Goal: Task Accomplishment & Management: Manage account settings

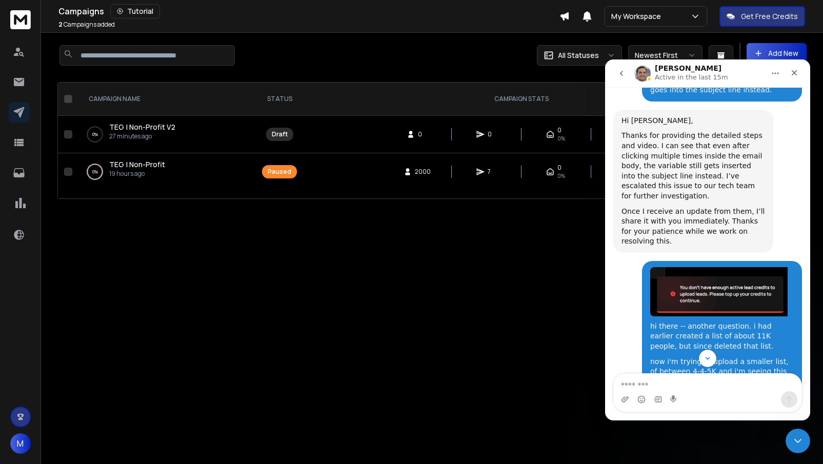
scroll to position [2039, 0]
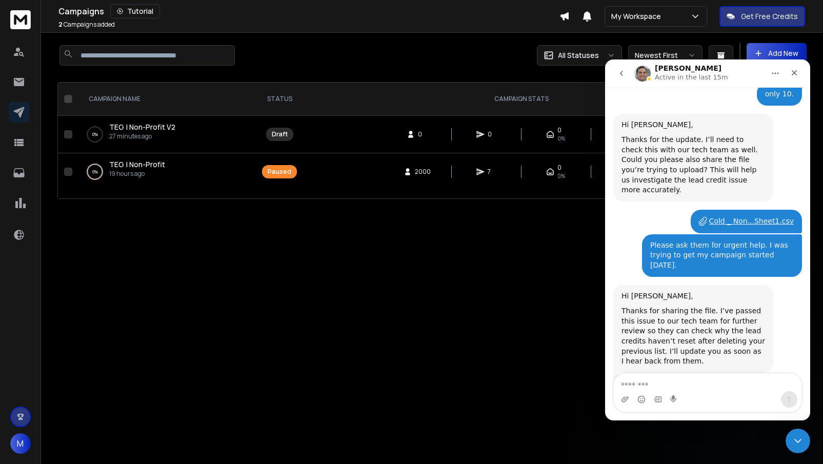
click at [657, 390] on div "Raj says…" at bounding box center [694, 392] width 144 height 5
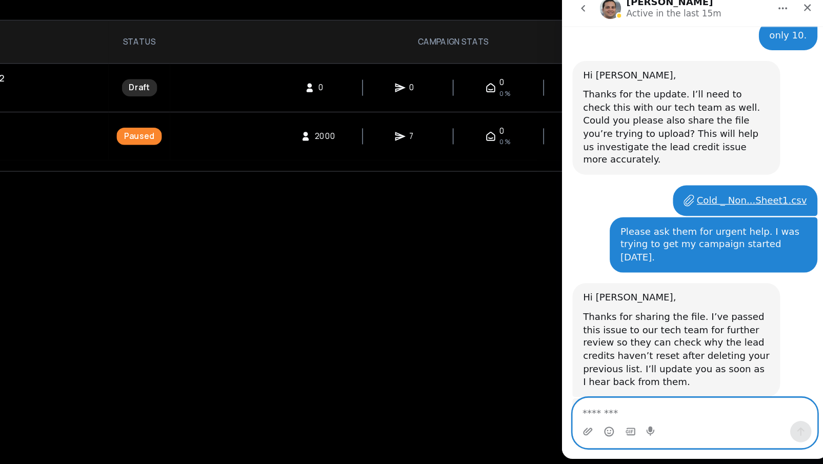
click at [602, 318] on textarea "Message…" at bounding box center [665, 313] width 188 height 17
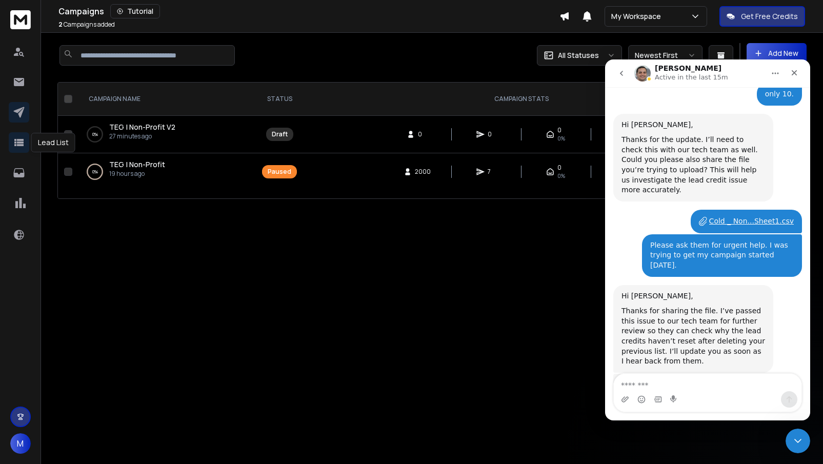
click at [23, 138] on icon at bounding box center [19, 142] width 12 height 12
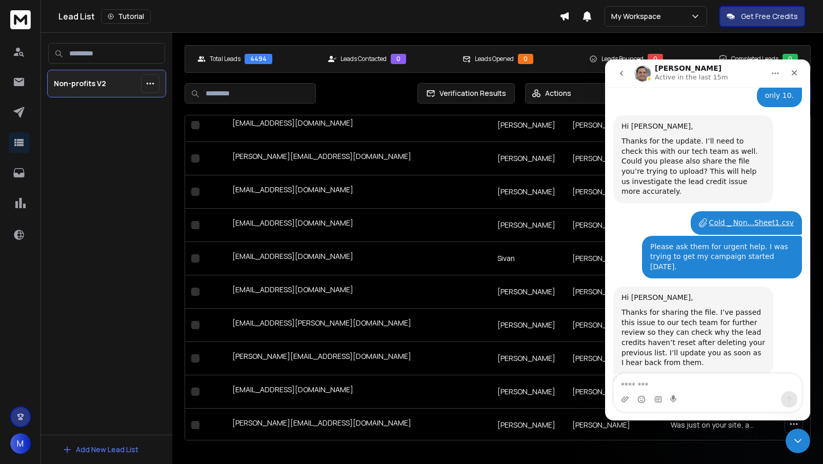
scroll to position [1281, 0]
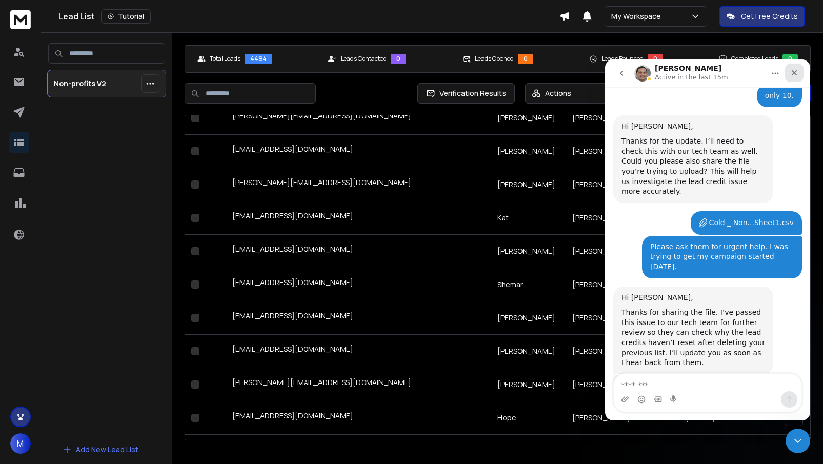
click at [798, 74] on icon "Close" at bounding box center [795, 73] width 8 height 8
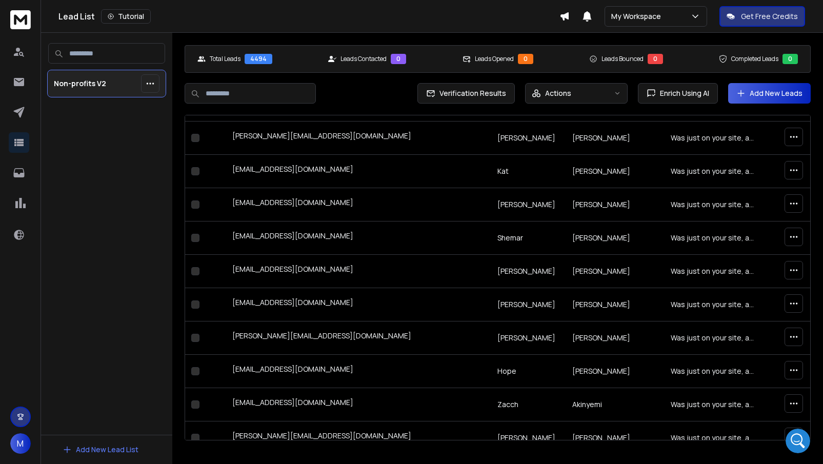
scroll to position [1326, 0]
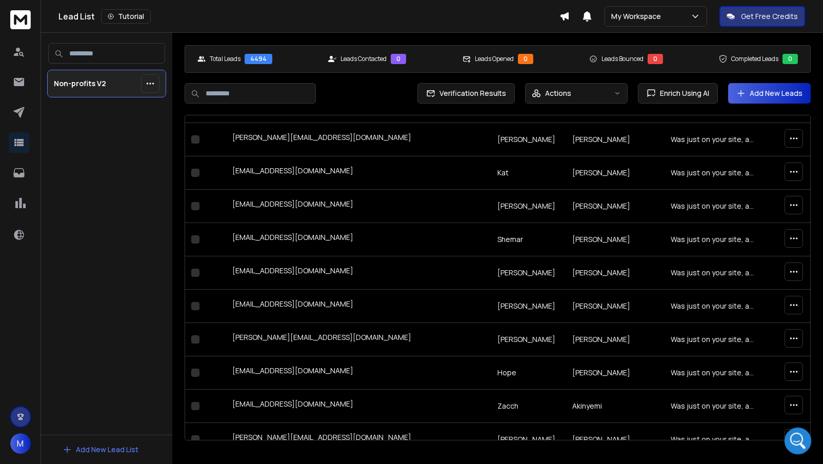
click at [794, 431] on icon "Open Intercom Messenger" at bounding box center [797, 439] width 17 height 17
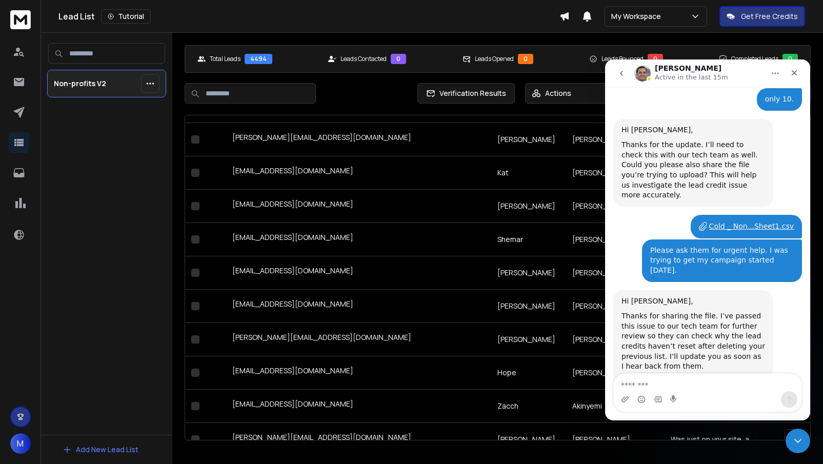
scroll to position [2039, 0]
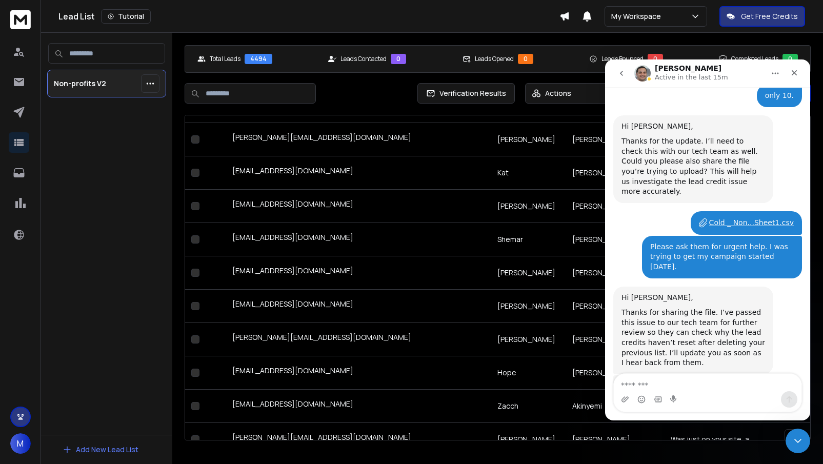
click at [666, 384] on textarea "Message…" at bounding box center [708, 382] width 188 height 17
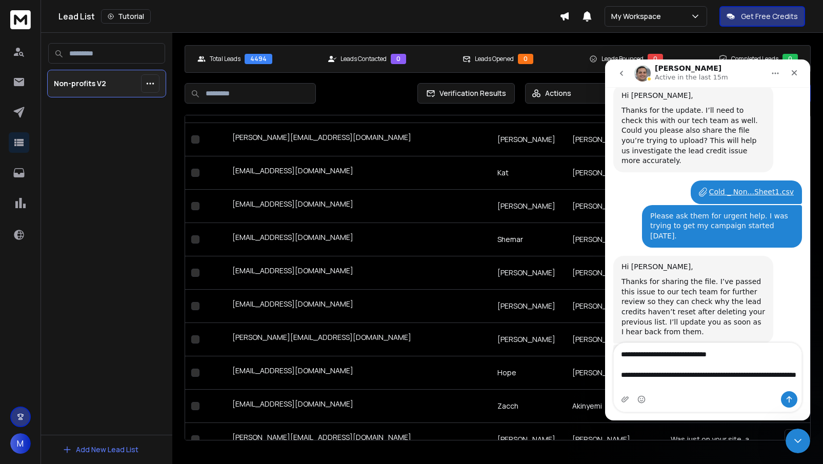
scroll to position [2090, 0]
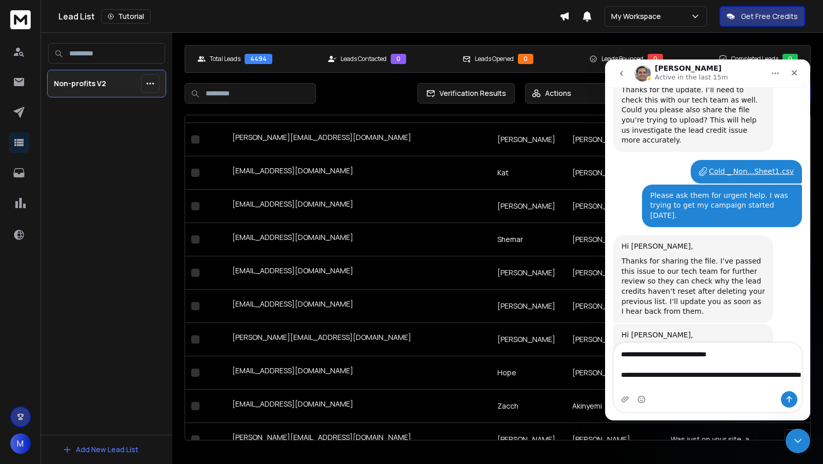
type textarea "**********"
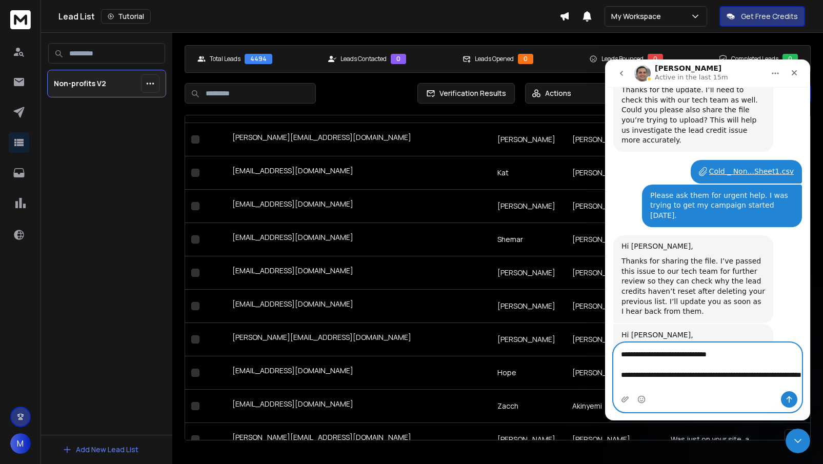
click at [673, 359] on textarea "**********" at bounding box center [708, 377] width 188 height 69
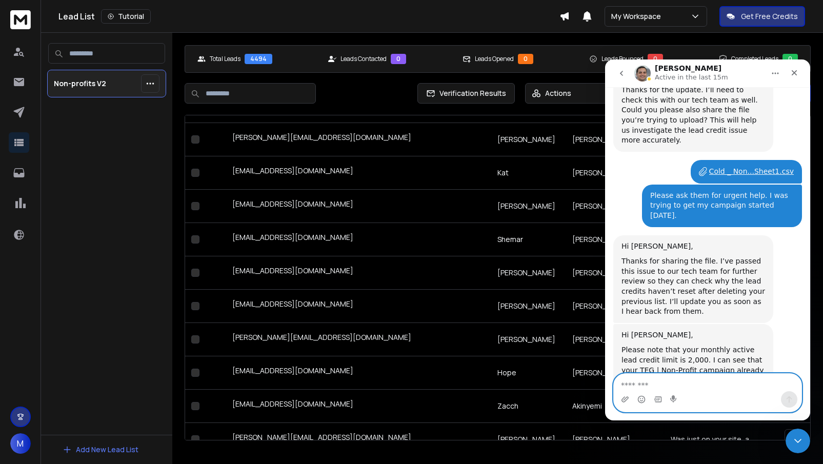
scroll to position [2039, 0]
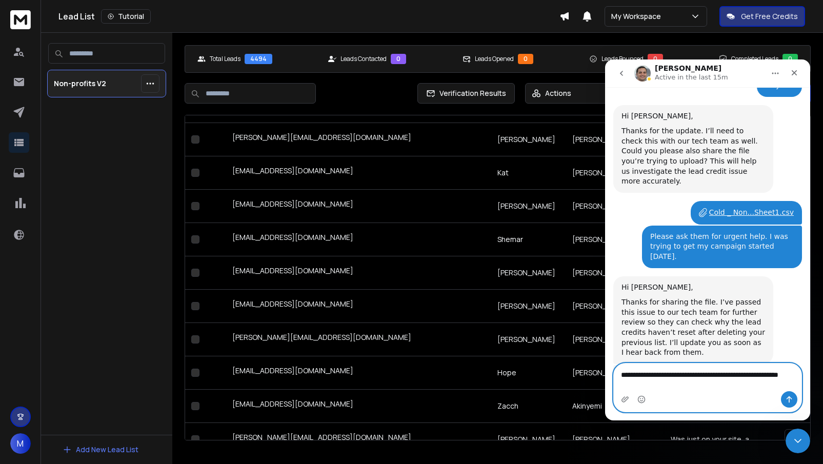
type textarea "**********"
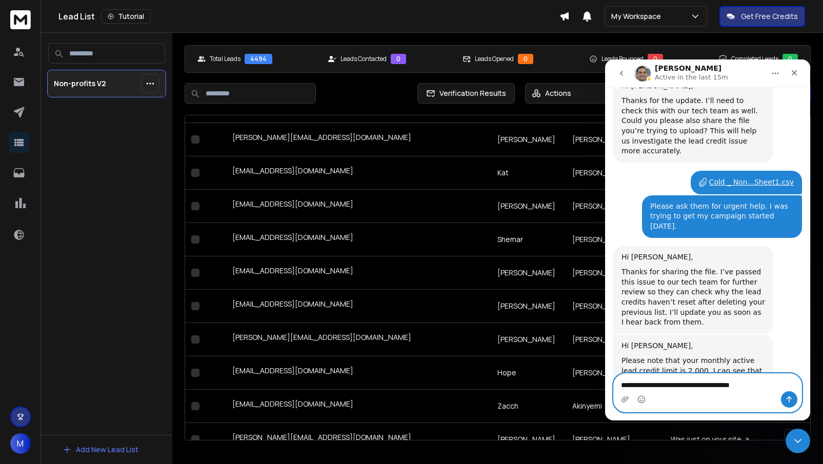
type textarea "**********"
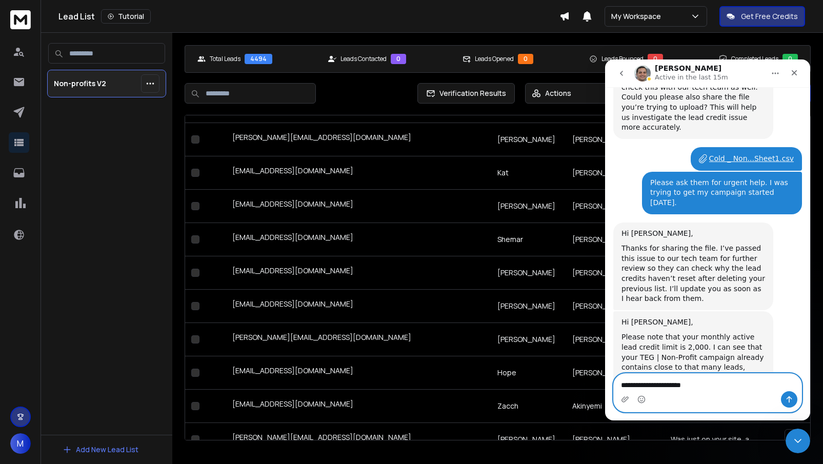
type textarea "**********"
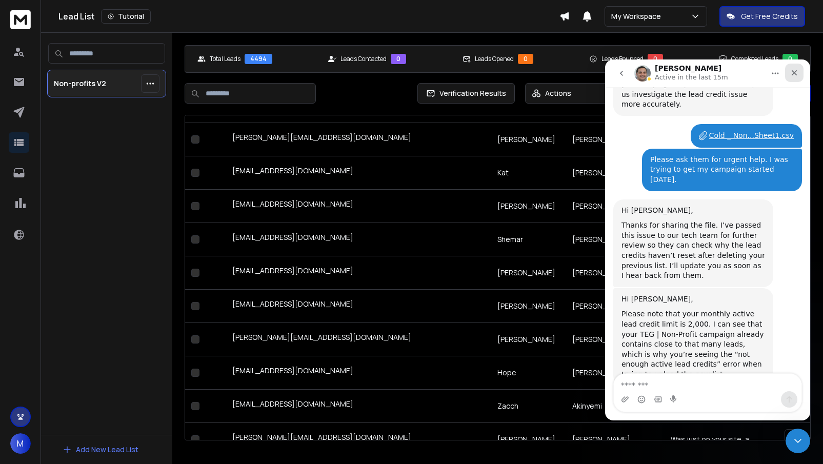
click at [798, 74] on icon "Close" at bounding box center [795, 73] width 8 height 8
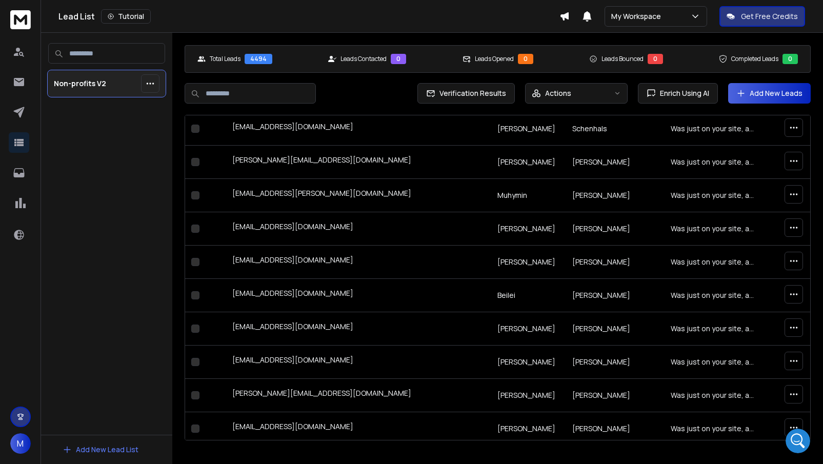
scroll to position [0, 0]
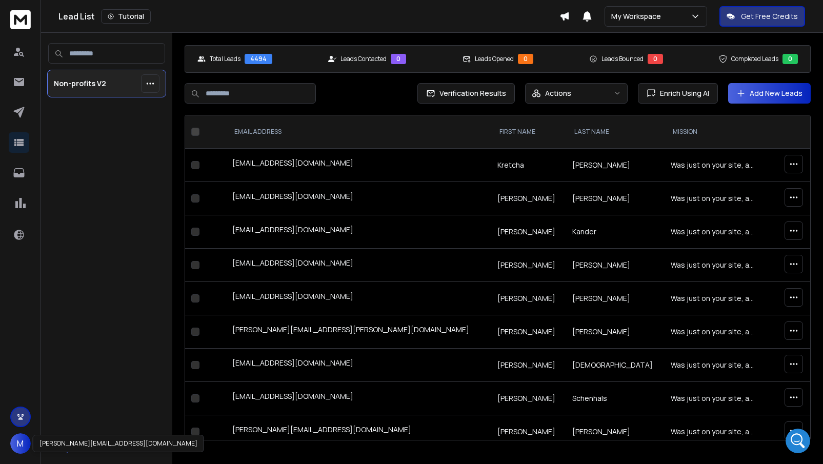
click at [20, 444] on span "M" at bounding box center [20, 444] width 21 height 21
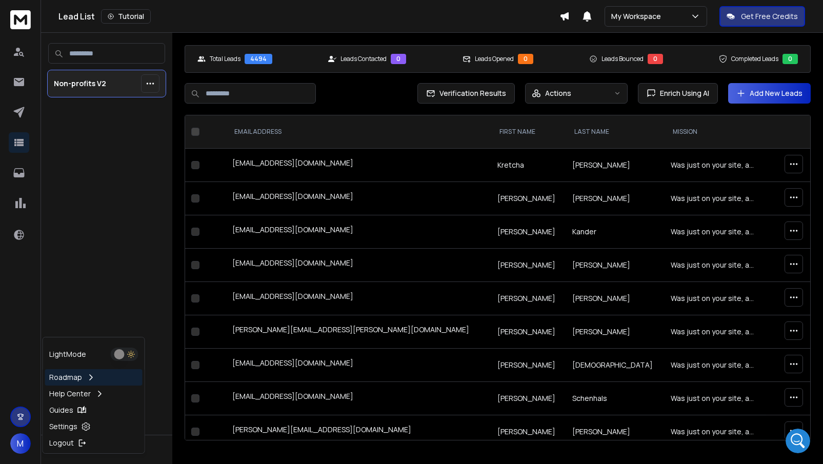
click at [75, 297] on div "Non-profits V2" at bounding box center [106, 246] width 131 height 353
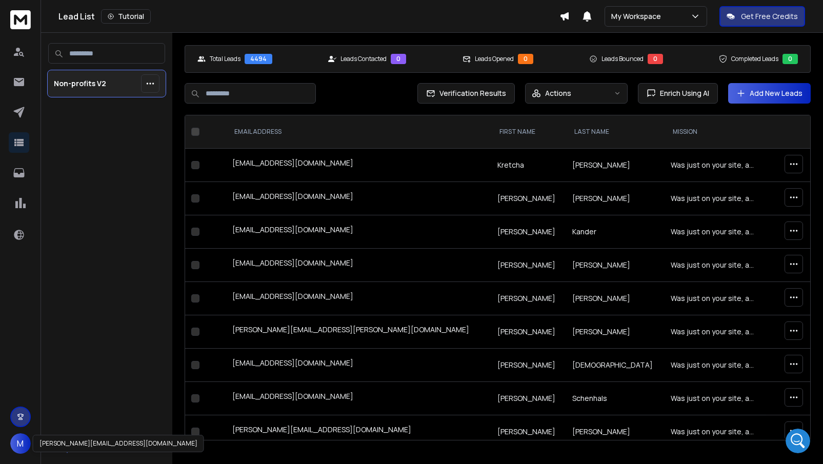
click at [15, 445] on span "M" at bounding box center [20, 444] width 21 height 21
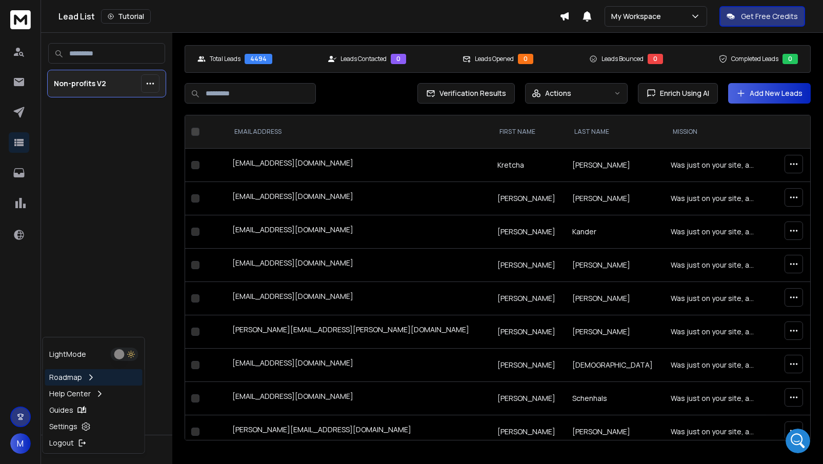
click at [125, 357] on button "button" at bounding box center [125, 354] width 28 height 13
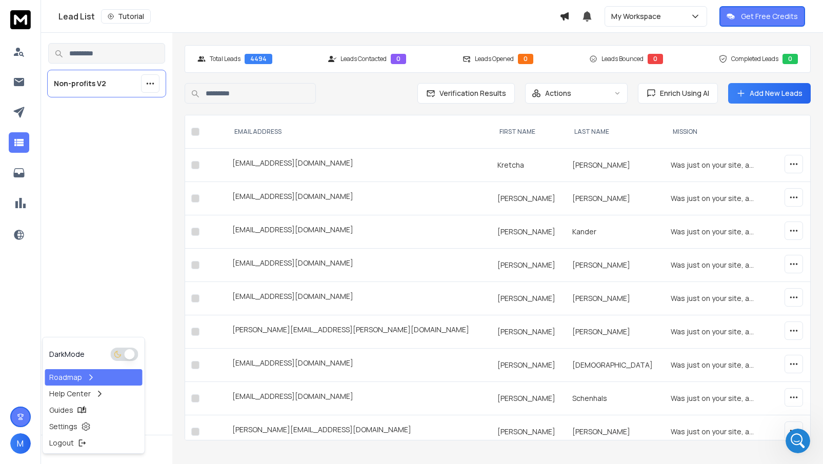
click at [126, 356] on button "button" at bounding box center [125, 354] width 28 height 13
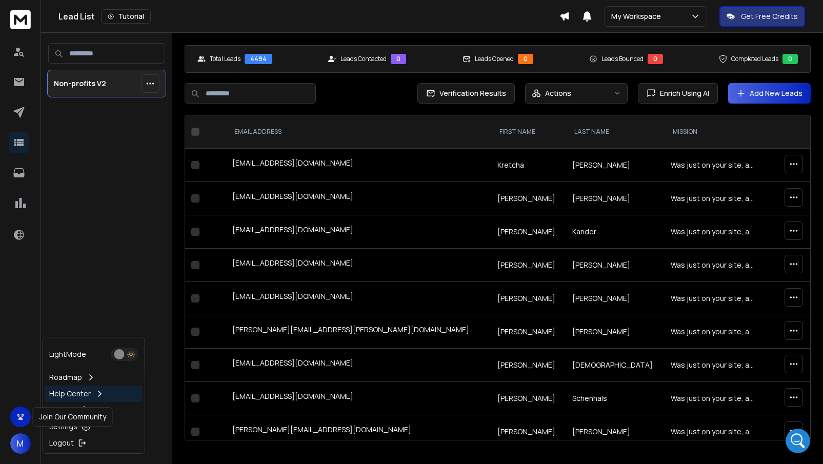
click at [20, 422] on link at bounding box center [20, 417] width 21 height 21
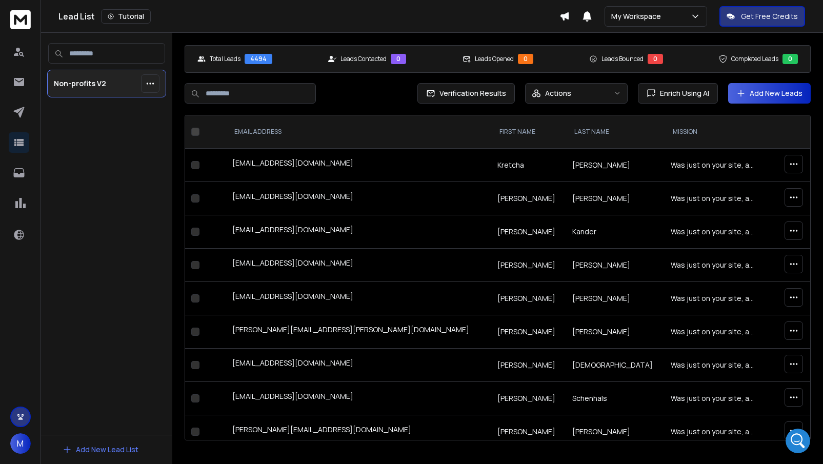
click at [30, 25] on div at bounding box center [21, 129] width 24 height 239
click at [24, 21] on icon at bounding box center [20, 19] width 21 height 19
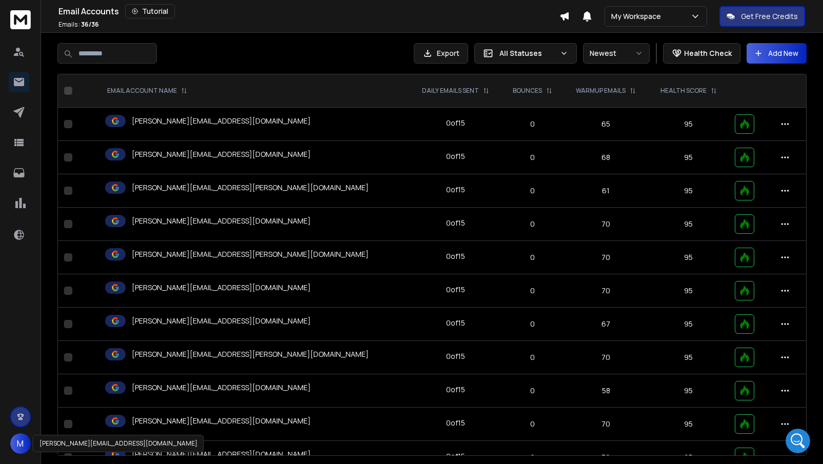
click at [21, 442] on span "M" at bounding box center [20, 444] width 21 height 21
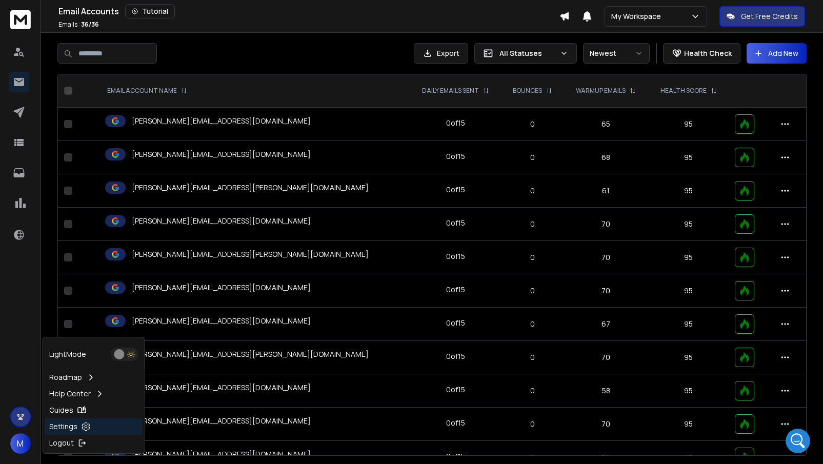
click at [82, 426] on icon at bounding box center [86, 426] width 9 height 9
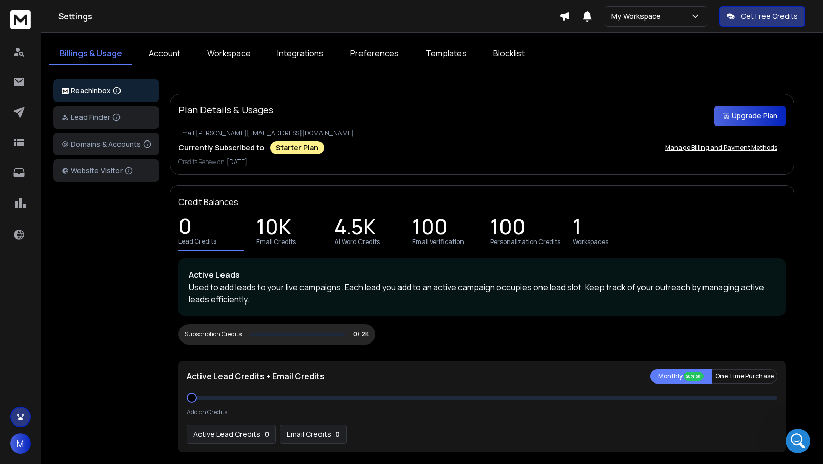
click at [736, 117] on button "Upgrade Plan" at bounding box center [750, 116] width 71 height 21
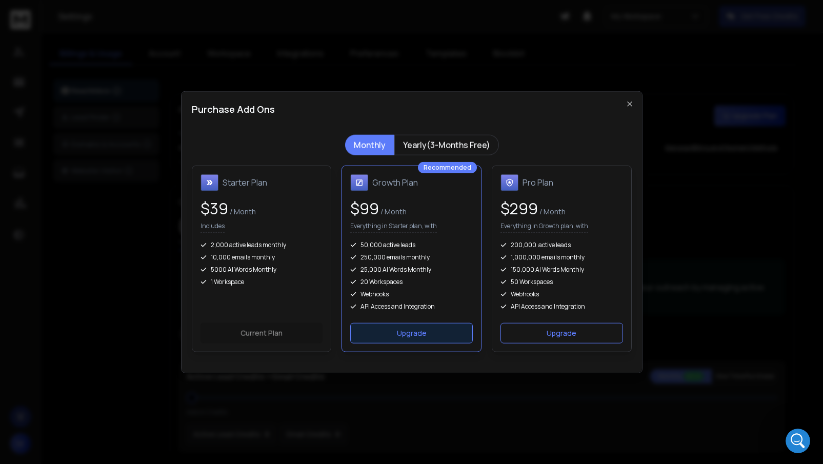
click at [407, 332] on button "Upgrade" at bounding box center [411, 333] width 123 height 21
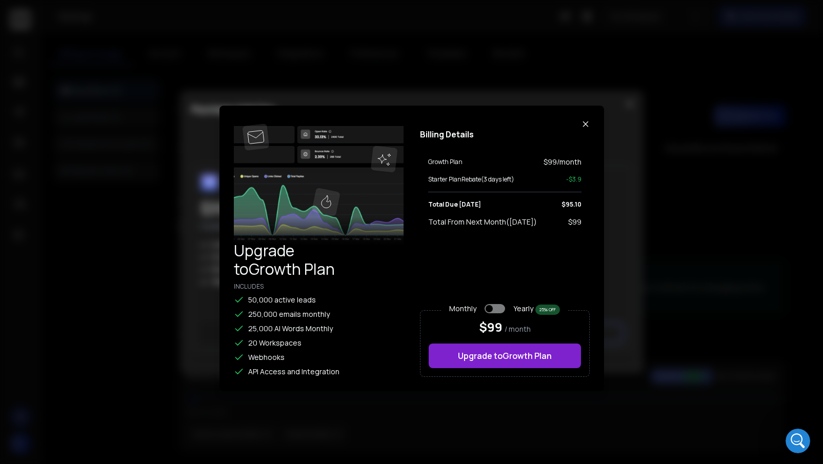
click at [527, 355] on button "Upgrade to Growth Plan" at bounding box center [505, 356] width 152 height 25
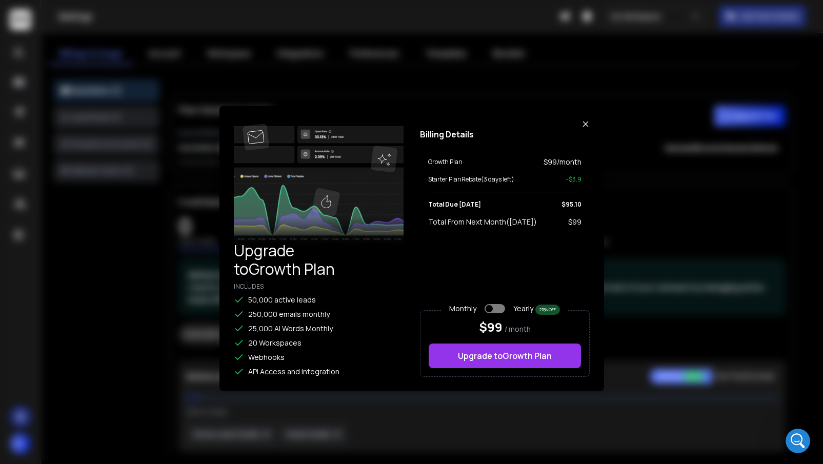
click at [584, 124] on icon at bounding box center [586, 124] width 8 height 8
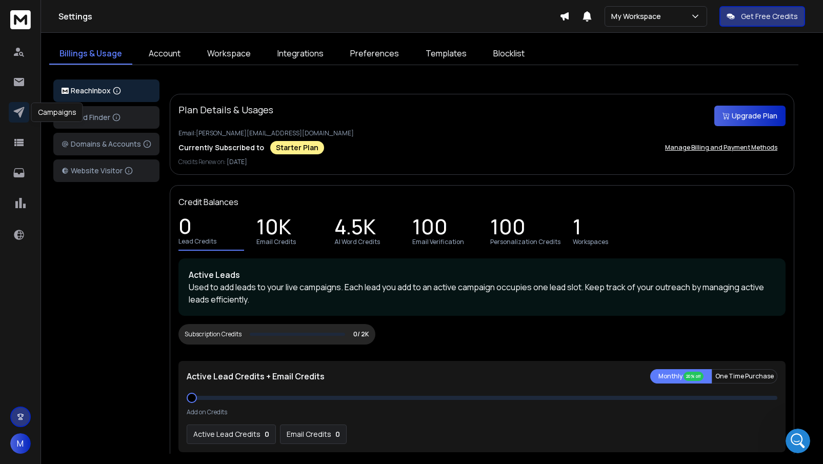
click at [21, 117] on icon at bounding box center [19, 112] width 12 height 12
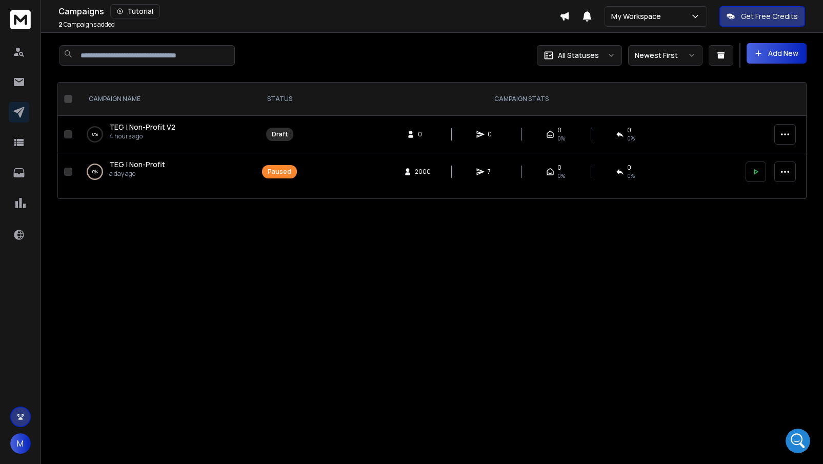
click at [150, 124] on span "TEG | Non-Profit V2" at bounding box center [142, 127] width 66 height 10
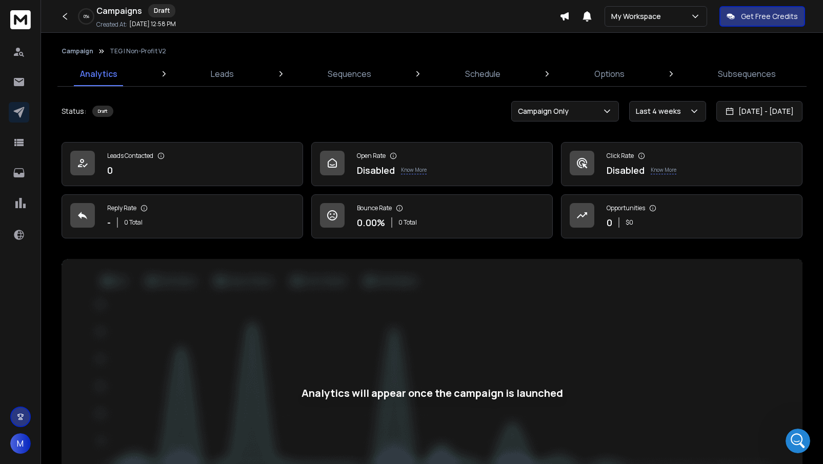
click at [209, 53] on div "Campaign TEG | Non-Profit V2" at bounding box center [432, 51] width 741 height 8
click at [220, 76] on p "Leads" at bounding box center [222, 74] width 23 height 12
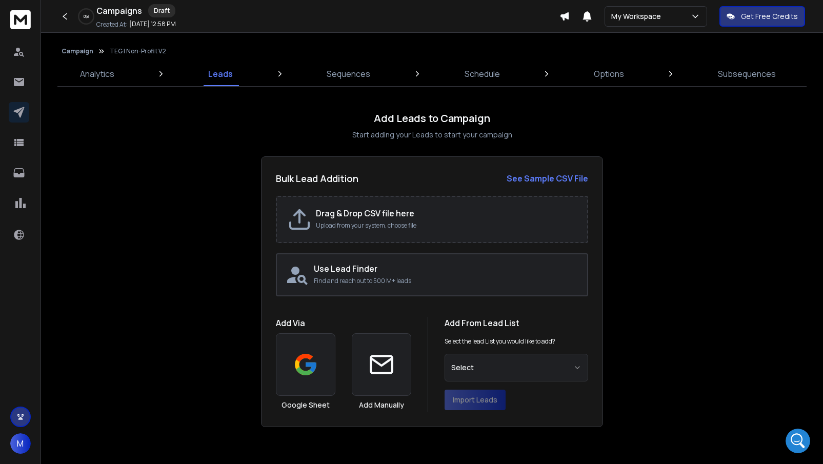
click at [521, 363] on button "Select" at bounding box center [517, 368] width 144 height 28
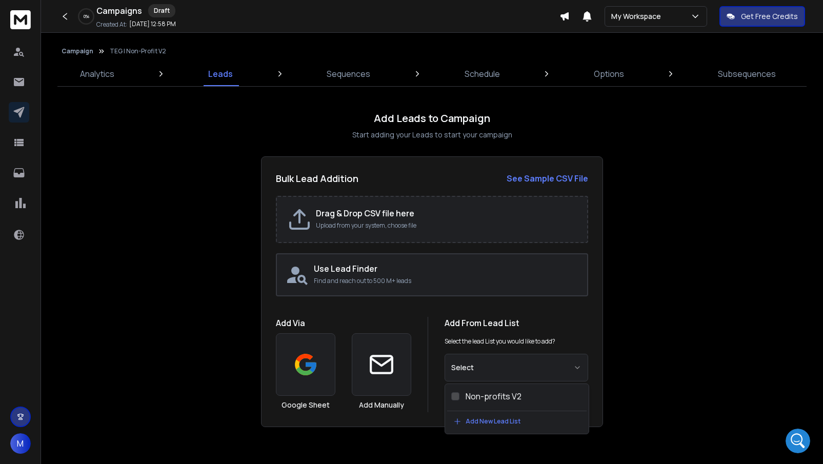
click at [507, 391] on div "Non-profits V2" at bounding box center [494, 396] width 56 height 12
click at [512, 338] on p "Select the lead List you would like to add?" at bounding box center [500, 342] width 111 height 8
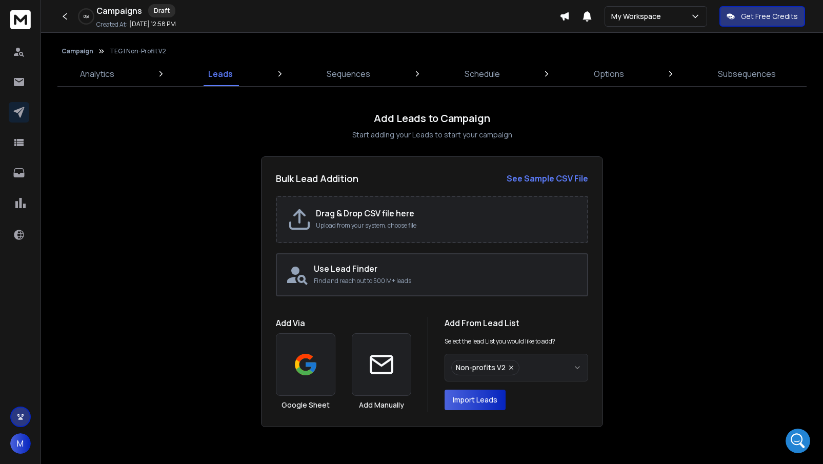
click at [493, 403] on button "Import Leads" at bounding box center [475, 400] width 61 height 21
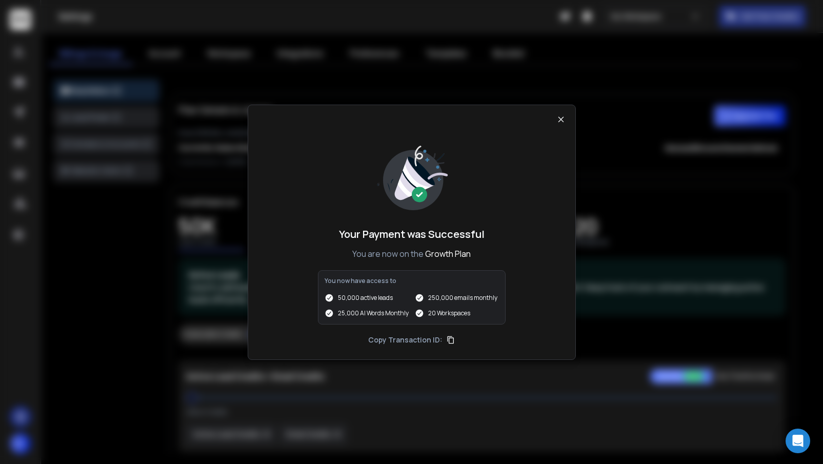
click at [558, 120] on icon at bounding box center [561, 119] width 8 height 8
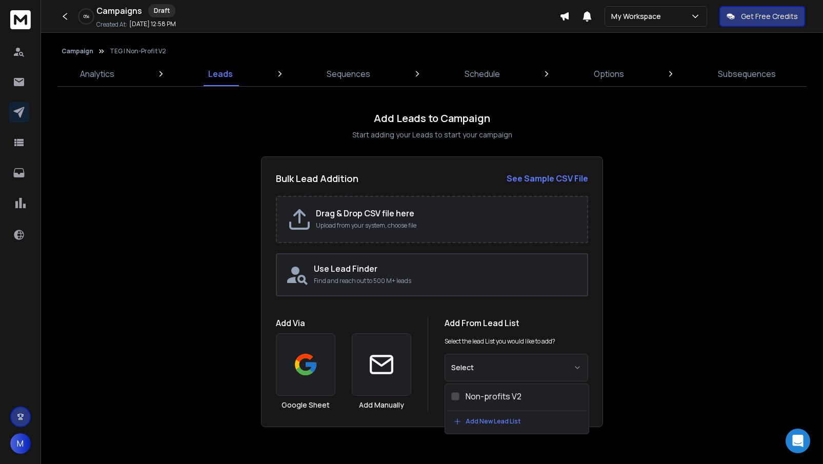
click at [469, 366] on span "Select" at bounding box center [462, 368] width 23 height 10
click at [480, 402] on div "Non-profits V2" at bounding box center [494, 396] width 56 height 12
click at [496, 338] on p "Select the lead List you would like to add?" at bounding box center [500, 342] width 111 height 8
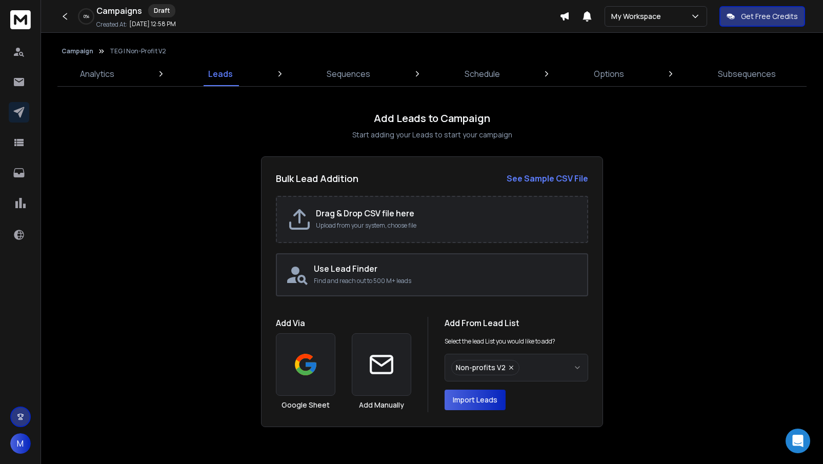
click at [493, 403] on button "Import Leads" at bounding box center [475, 400] width 61 height 21
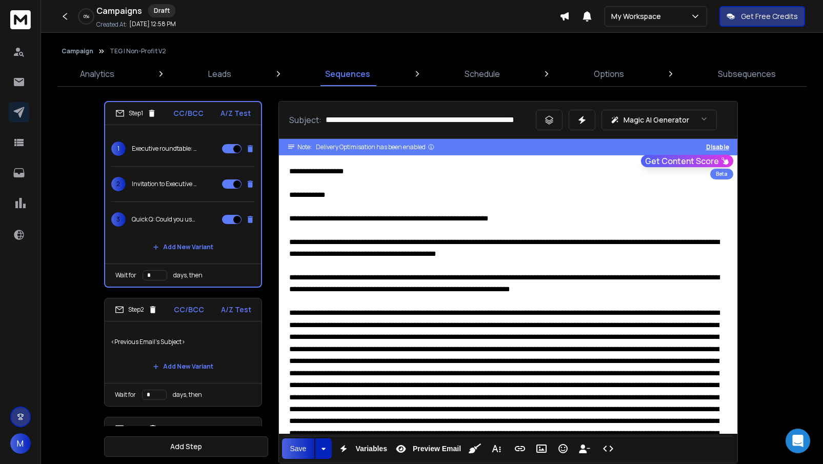
click at [171, 140] on div "1 Executive roundtable: What's working now in nonprofit funding" at bounding box center [183, 148] width 144 height 35
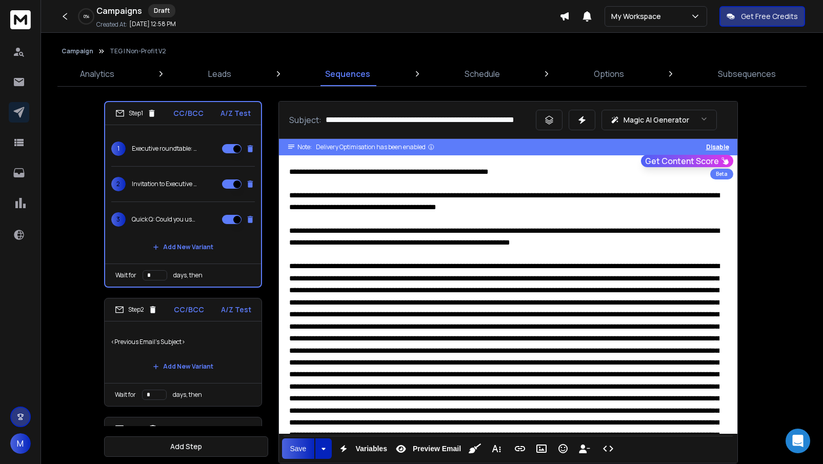
scroll to position [14, 0]
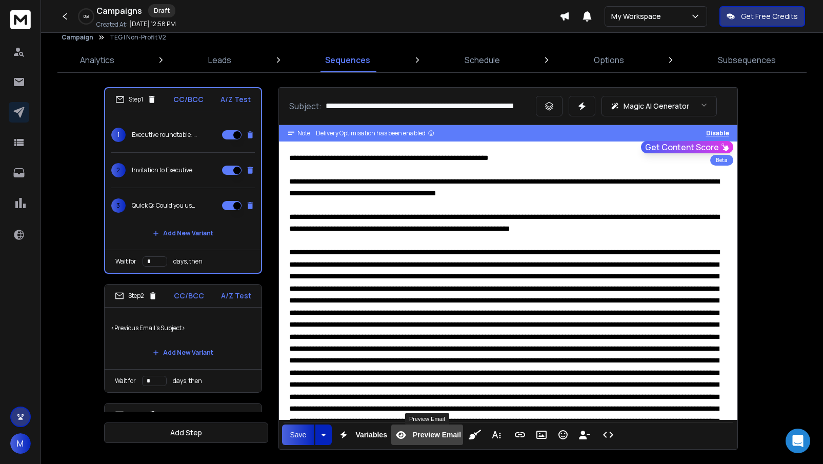
click at [446, 435] on span "Preview Email" at bounding box center [437, 435] width 52 height 9
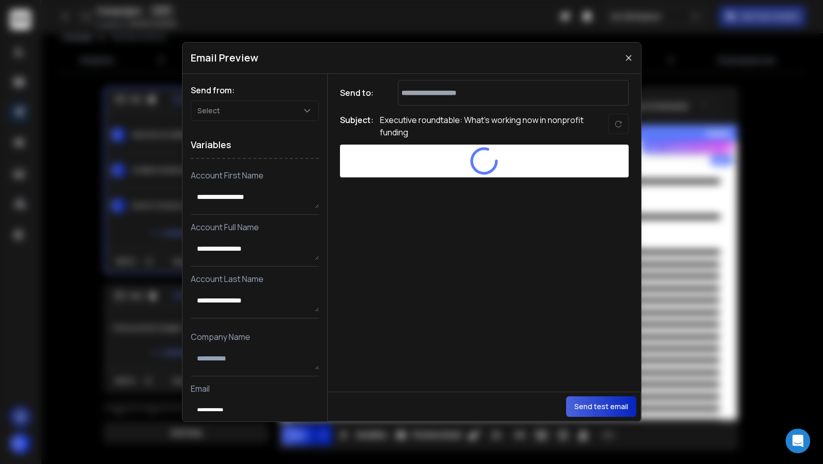
type textarea "**********"
type textarea "****"
type textarea "********"
type textarea "**********"
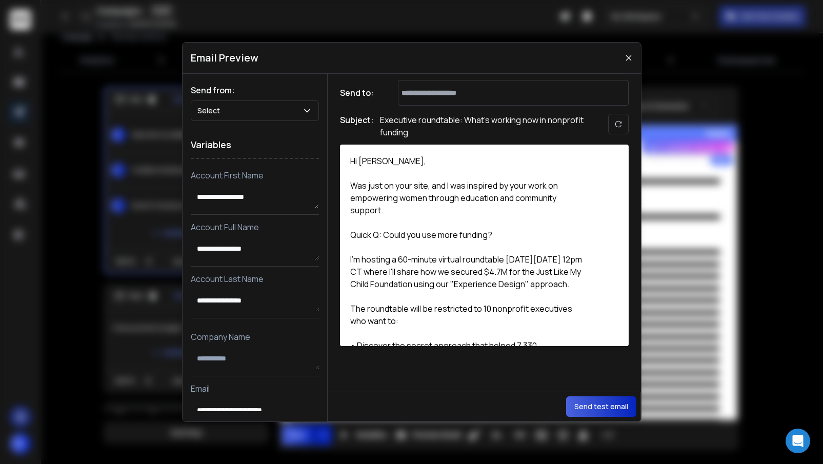
type textarea "******"
type textarea "**********"
click at [460, 97] on input at bounding box center [514, 93] width 224 height 18
type input "**********"
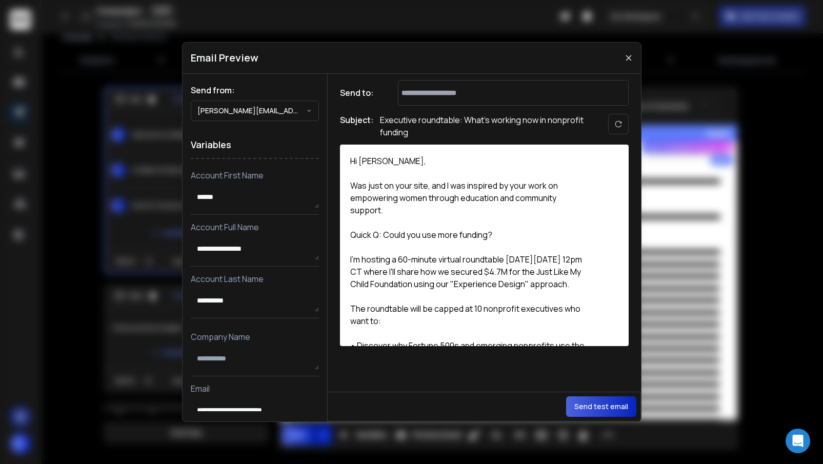
click at [584, 399] on button "Send test email" at bounding box center [601, 407] width 70 height 21
click at [630, 58] on icon at bounding box center [629, 58] width 8 height 8
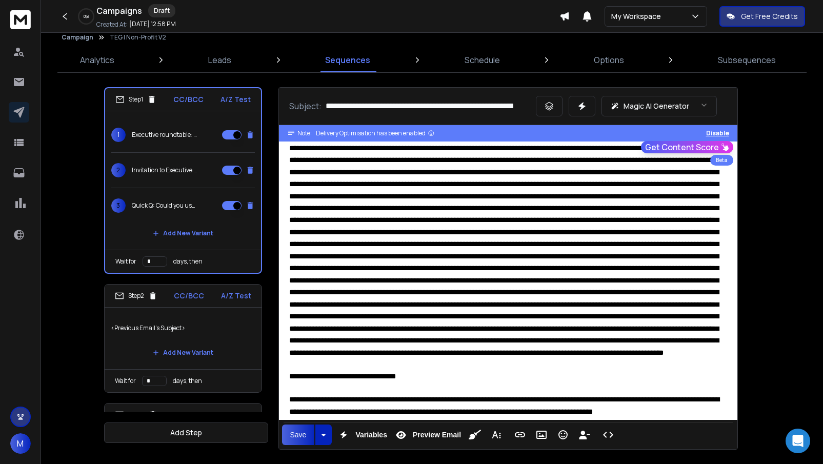
scroll to position [1806, 0]
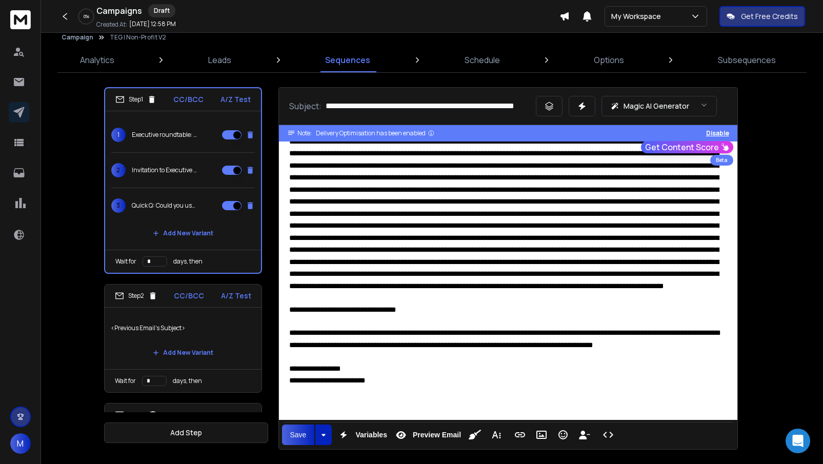
click at [509, 344] on span "**********" at bounding box center [504, 338] width 430 height 19
click at [184, 169] on p "Invitation to Executive roundtable - What's working now in nonprofit funding" at bounding box center [165, 170] width 66 height 8
type input "**********"
click at [499, 344] on span "**********" at bounding box center [504, 338] width 430 height 19
click at [181, 200] on div "3 Quick Q: Could you use more funding?" at bounding box center [154, 206] width 86 height 14
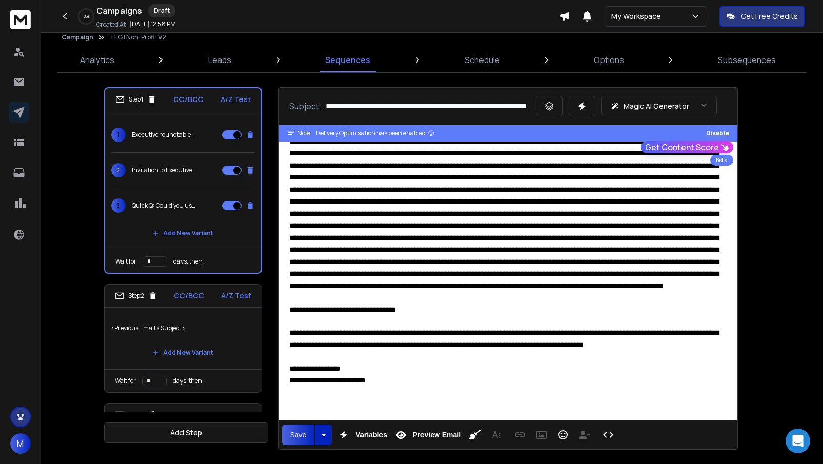
type input "**********"
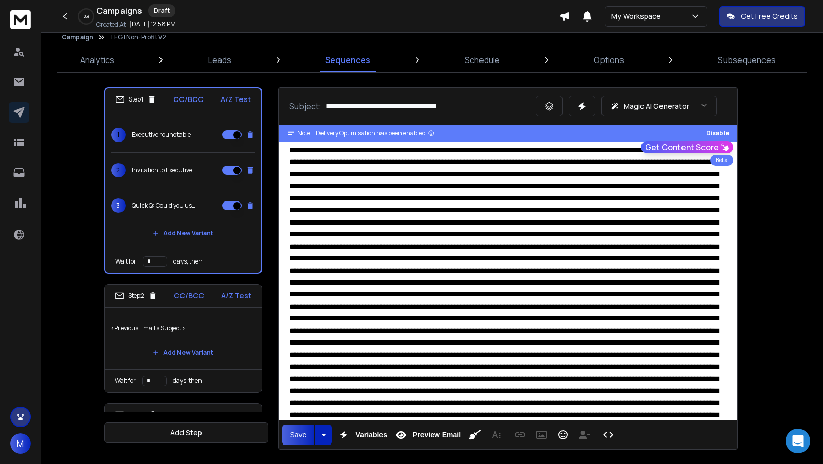
scroll to position [1805, 0]
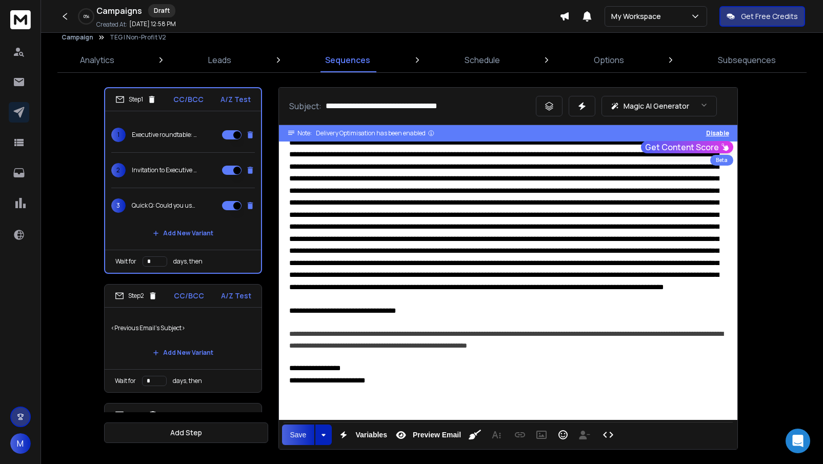
click at [449, 342] on div "**********" at bounding box center [508, 339] width 438 height 23
click at [192, 140] on div "1 Executive roundtable: What's working now in nonprofit funding" at bounding box center [154, 135] width 86 height 14
type input "**********"
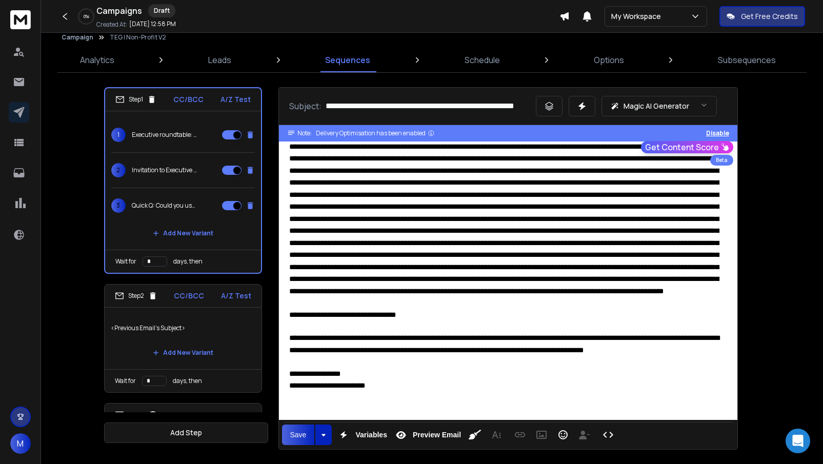
scroll to position [1806, 0]
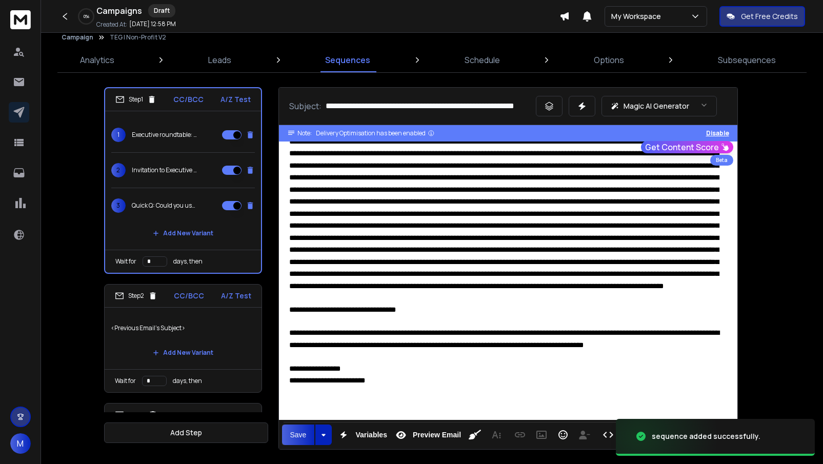
click at [172, 330] on p "<Previous Email's Subject>" at bounding box center [183, 328] width 145 height 29
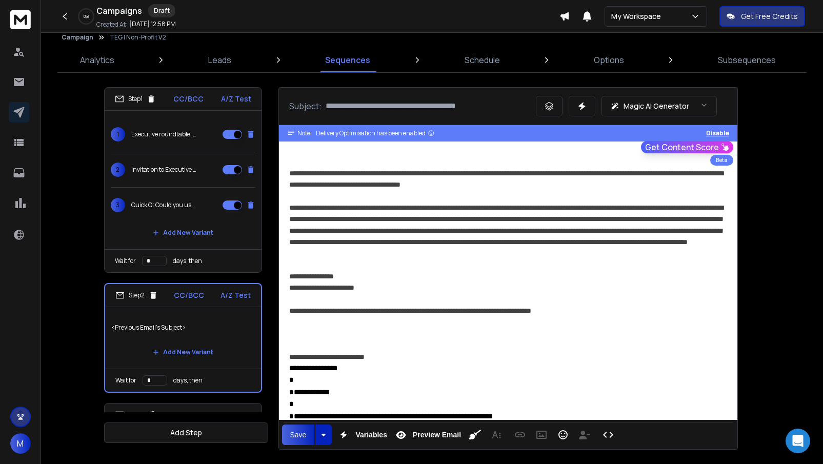
scroll to position [166, 0]
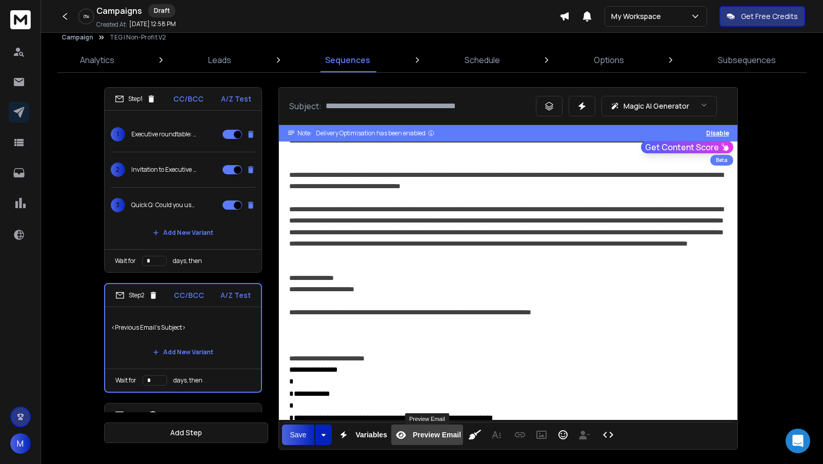
click at [442, 431] on span "Preview Email" at bounding box center [437, 435] width 52 height 9
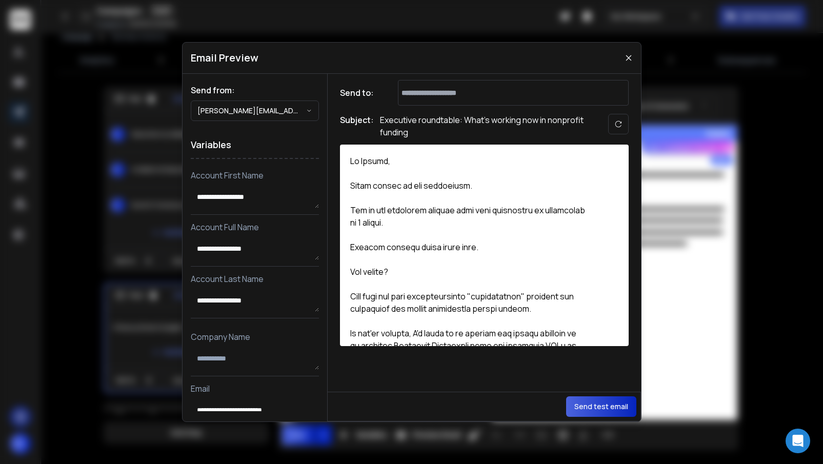
click at [500, 98] on input at bounding box center [514, 93] width 224 height 18
type input "**********"
click at [611, 402] on button "Send test email" at bounding box center [601, 407] width 70 height 21
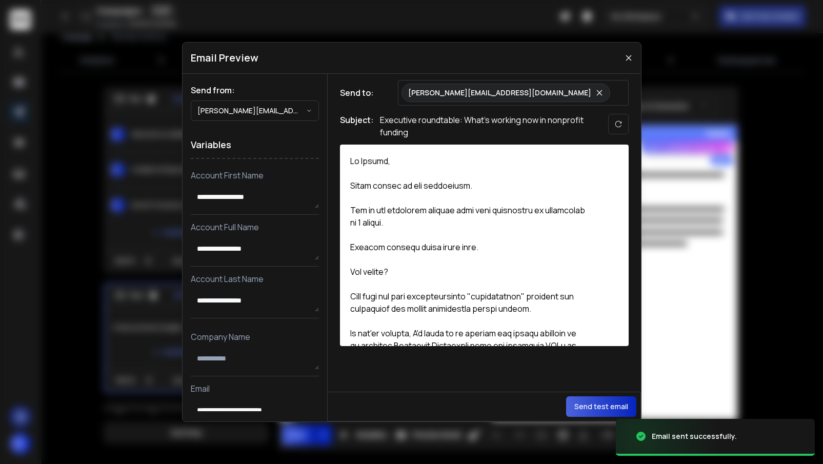
click at [625, 66] on div "Email Preview" at bounding box center [412, 58] width 459 height 31
click at [625, 54] on icon at bounding box center [629, 58] width 8 height 8
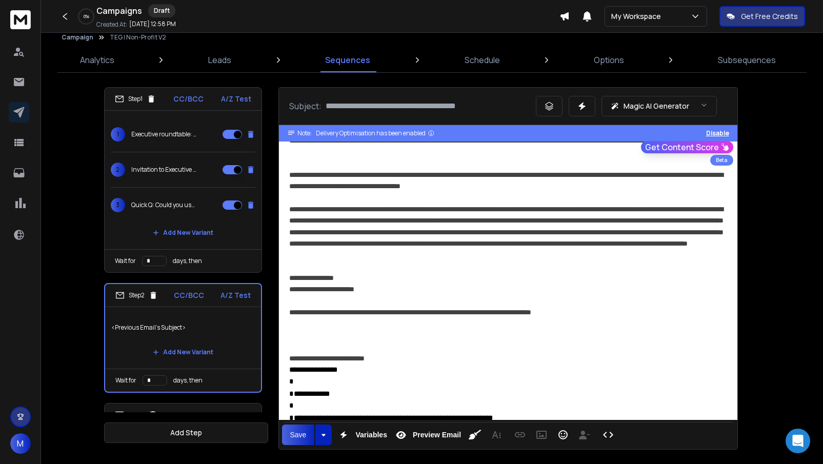
click at [588, 310] on div "**********" at bounding box center [508, 312] width 438 height 11
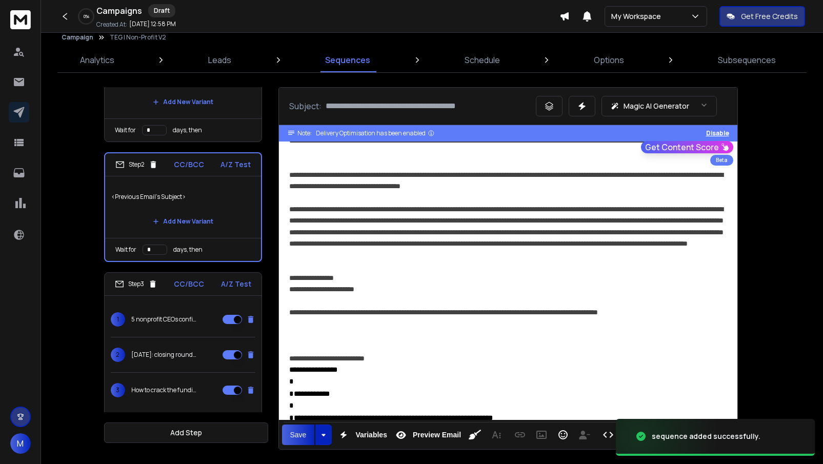
scroll to position [136, 0]
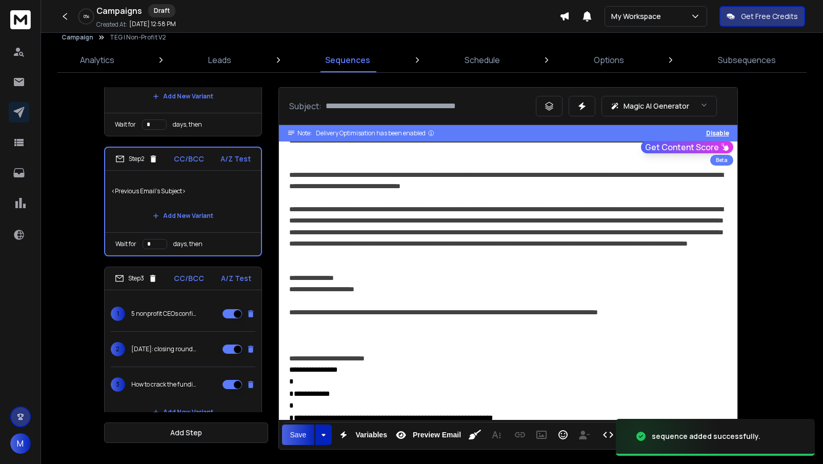
click at [178, 315] on p "5 nonprofit CEOs confirmed for Oct 21 roundtable" at bounding box center [164, 314] width 66 height 8
type input "**********"
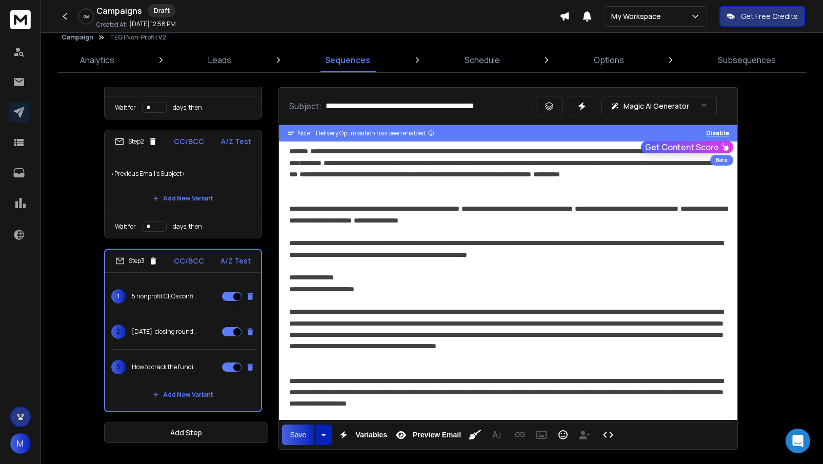
scroll to position [0, 0]
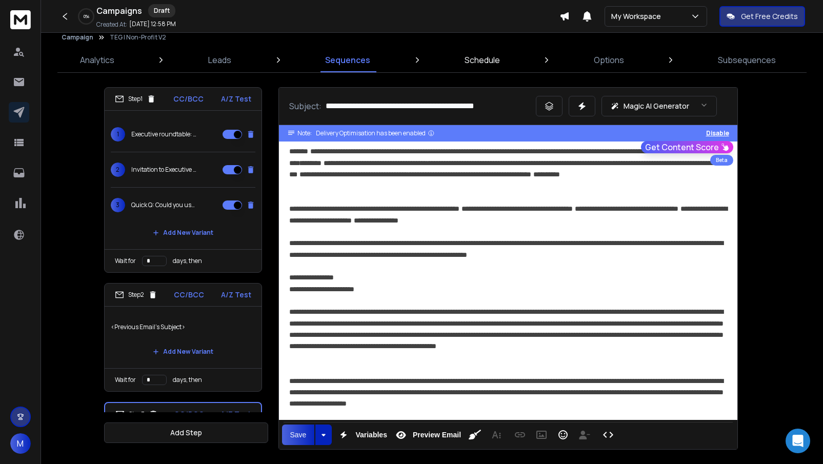
click at [467, 55] on p "Schedule" at bounding box center [482, 60] width 35 height 12
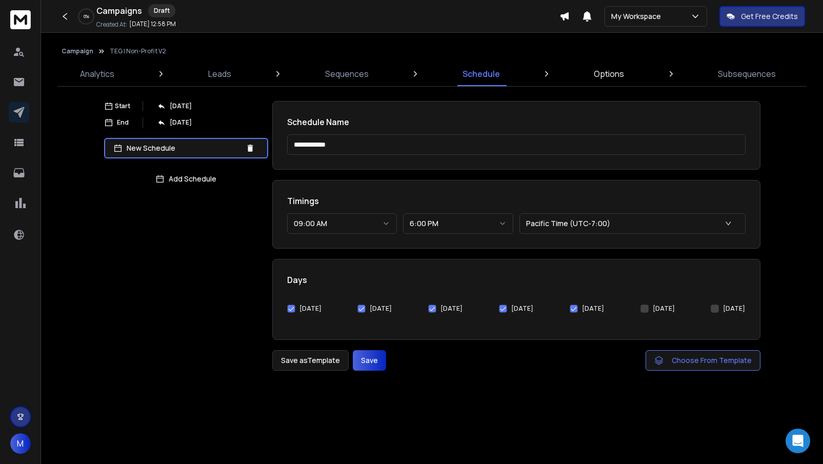
click at [599, 74] on p "Options" at bounding box center [609, 74] width 30 height 12
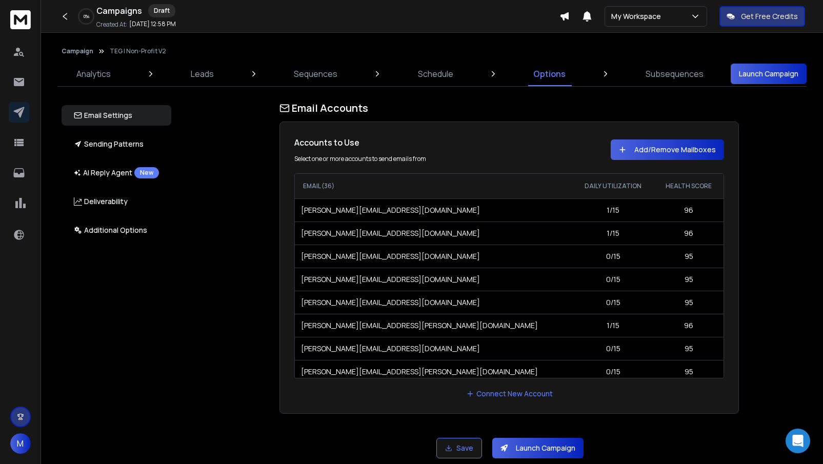
click at [659, 152] on button "Add/Remove Mailboxes" at bounding box center [667, 150] width 113 height 21
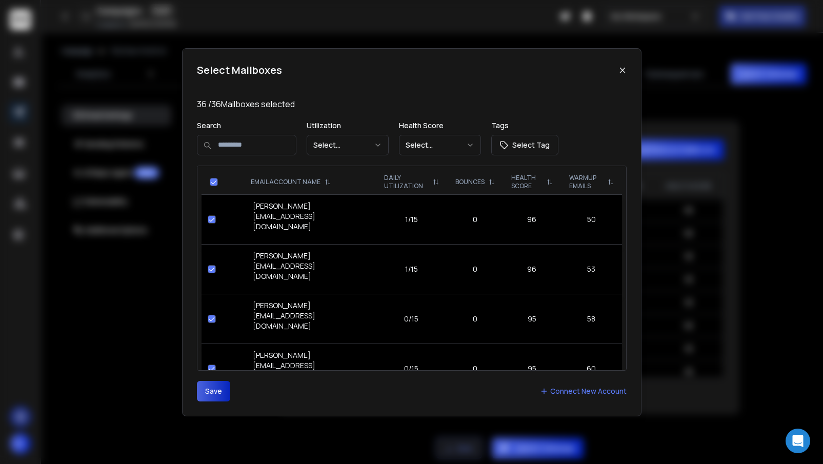
click at [625, 68] on icon at bounding box center [623, 70] width 6 height 6
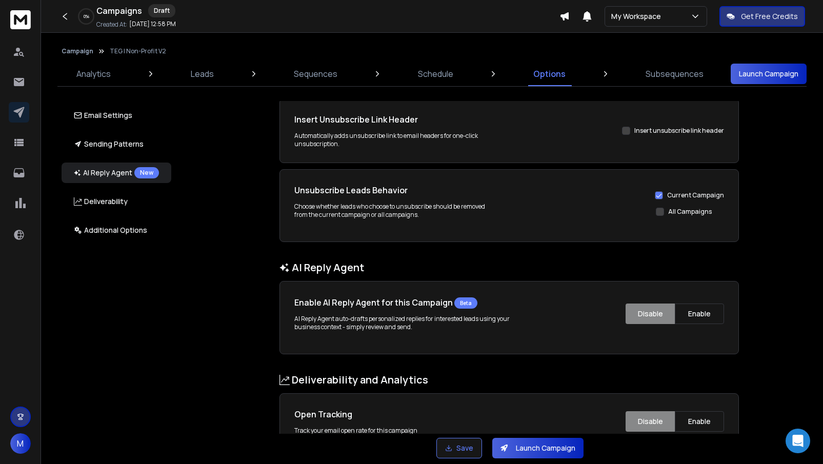
scroll to position [887, 0]
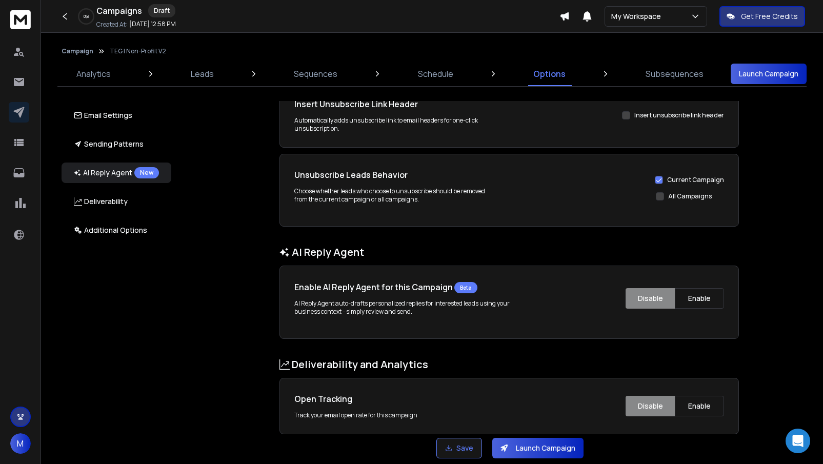
click at [540, 448] on button "Launch Campaign" at bounding box center [538, 448] width 91 height 21
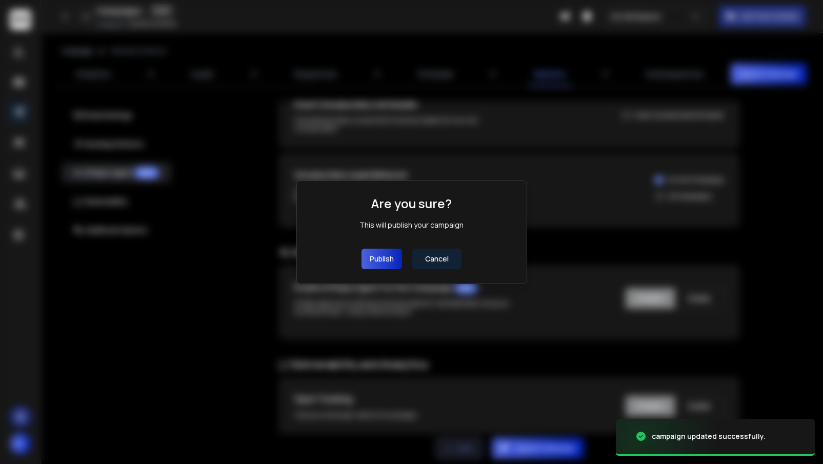
click at [380, 261] on button "Publish" at bounding box center [382, 259] width 41 height 21
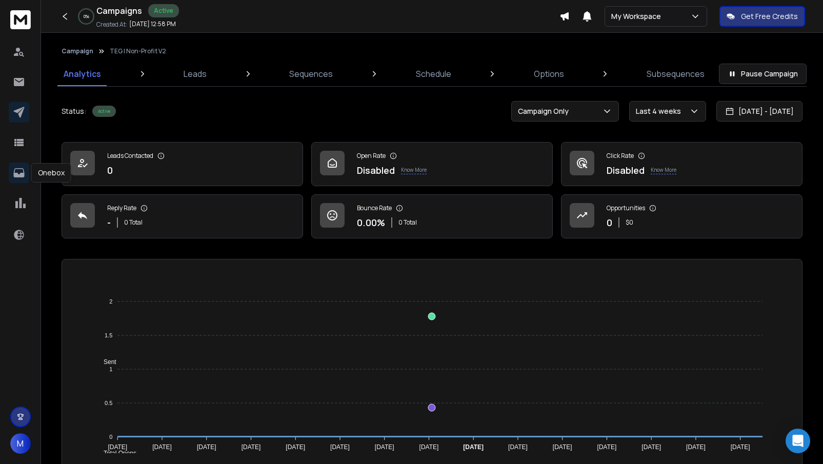
click at [17, 178] on icon at bounding box center [19, 173] width 12 height 12
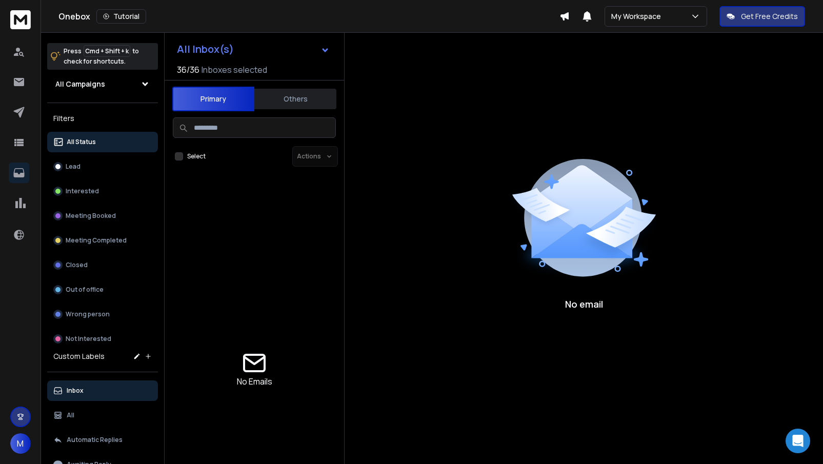
click at [294, 94] on button "Others" at bounding box center [295, 99] width 82 height 23
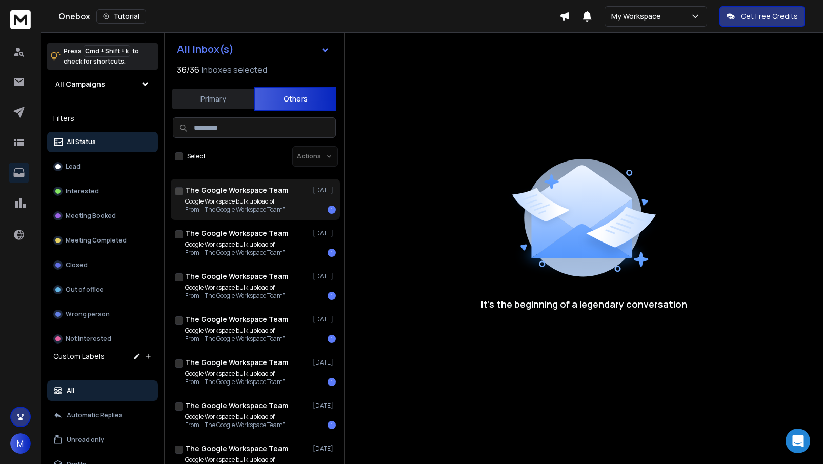
click at [228, 196] on div "The Google Workspace Team [DATE] Google Workspace bulk upload of From: "The Goo…" at bounding box center [260, 199] width 151 height 29
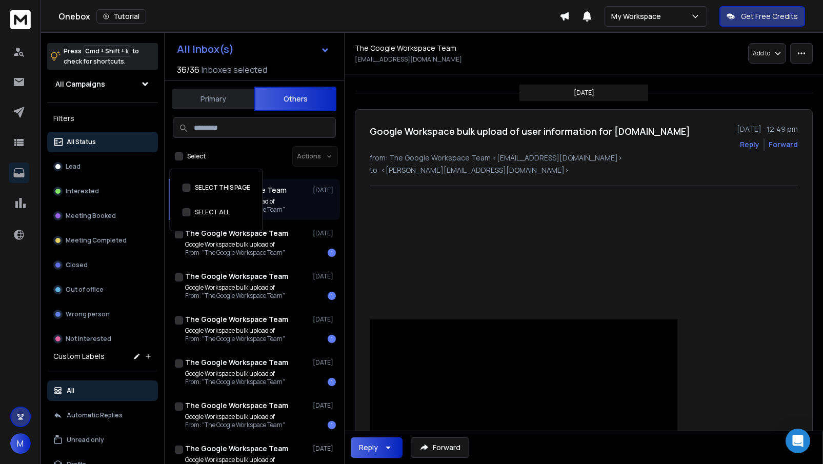
click at [181, 159] on button "SELECT THIS PAGE" at bounding box center [179, 156] width 8 height 8
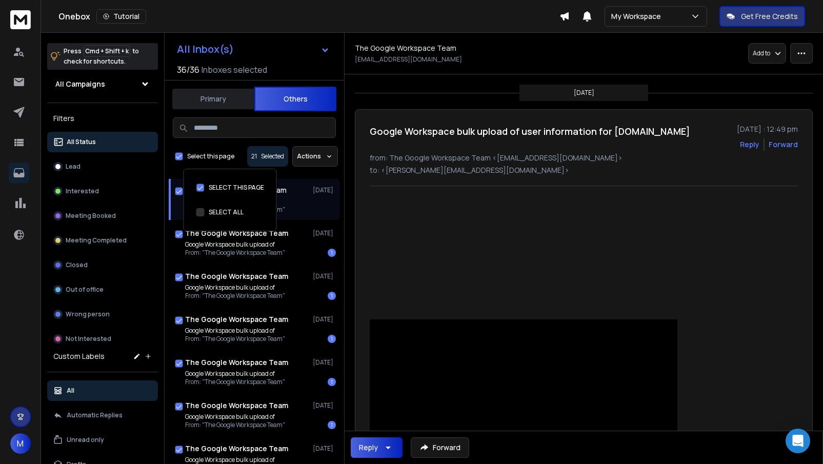
click at [195, 215] on div "SELECT THIS PAGE SELECT ALL" at bounding box center [230, 199] width 80 height 53
click at [202, 213] on button "SELECT THIS PAGE" at bounding box center [200, 212] width 8 height 8
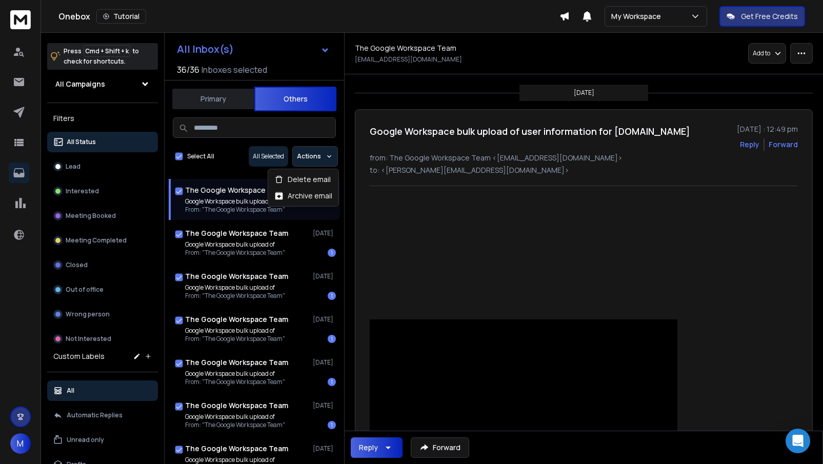
click at [303, 159] on p "Actions" at bounding box center [309, 156] width 24 height 8
click at [312, 182] on div "Delete email" at bounding box center [302, 179] width 56 height 10
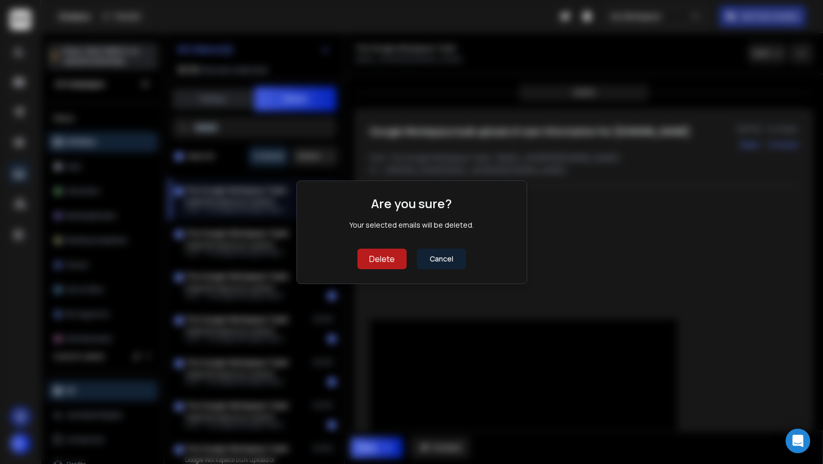
click at [372, 251] on button "Delete" at bounding box center [382, 259] width 49 height 21
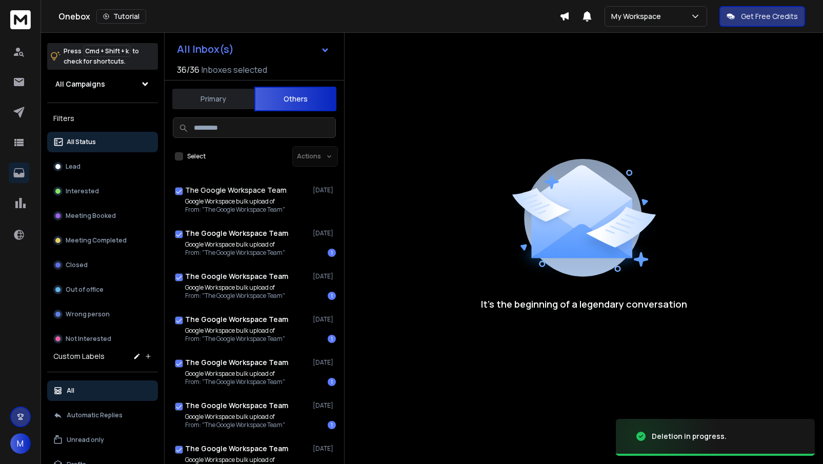
click at [475, 221] on div "It’s the beginning of a legendary conversation" at bounding box center [584, 230] width 479 height 395
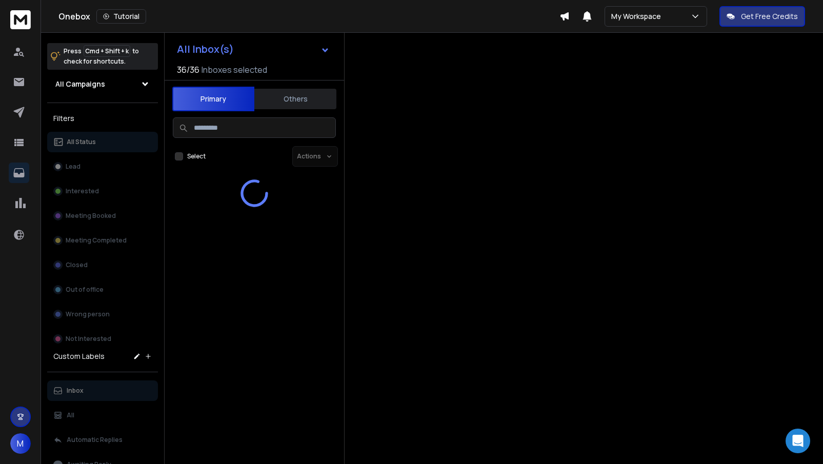
click at [222, 104] on button "Primary" at bounding box center [213, 99] width 82 height 25
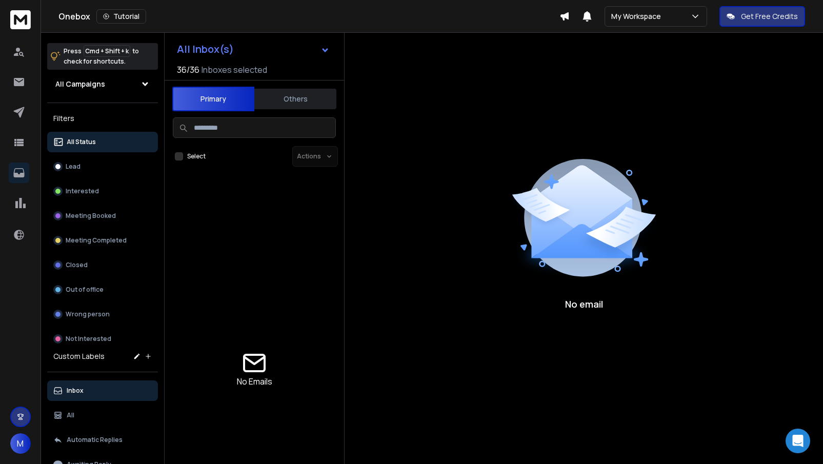
click at [278, 100] on button "Others" at bounding box center [295, 99] width 82 height 23
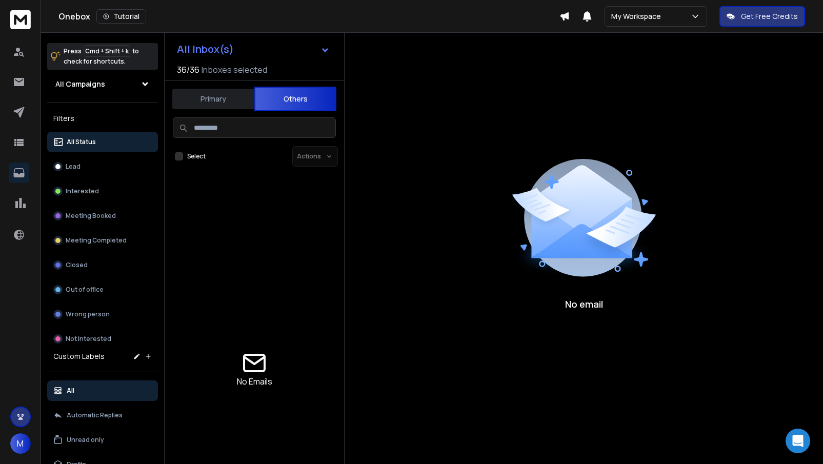
click at [219, 99] on button "Primary" at bounding box center [213, 99] width 82 height 23
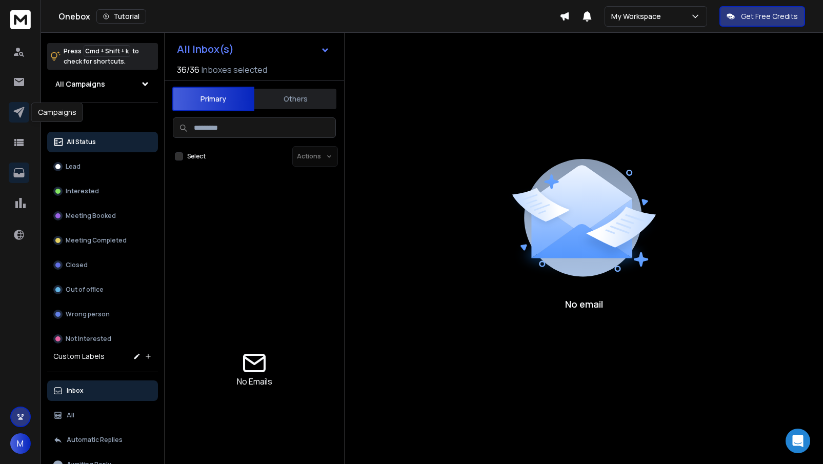
click at [17, 111] on icon at bounding box center [18, 112] width 11 height 11
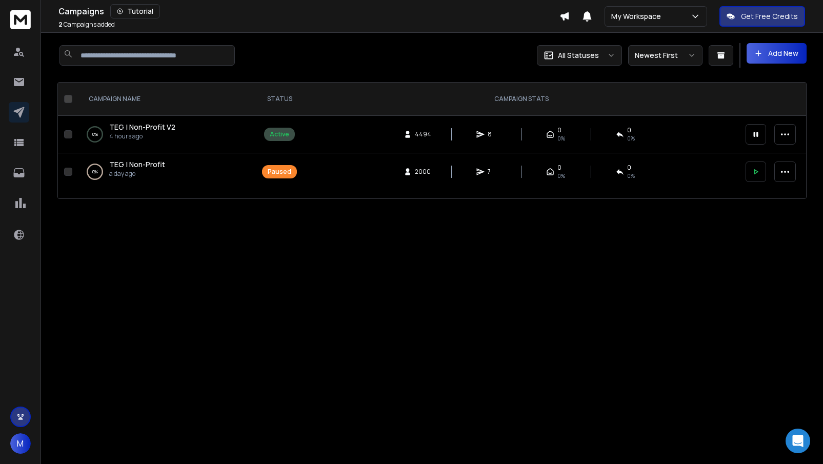
click at [154, 128] on span "TEG | Non-Profit V2" at bounding box center [142, 127] width 66 height 10
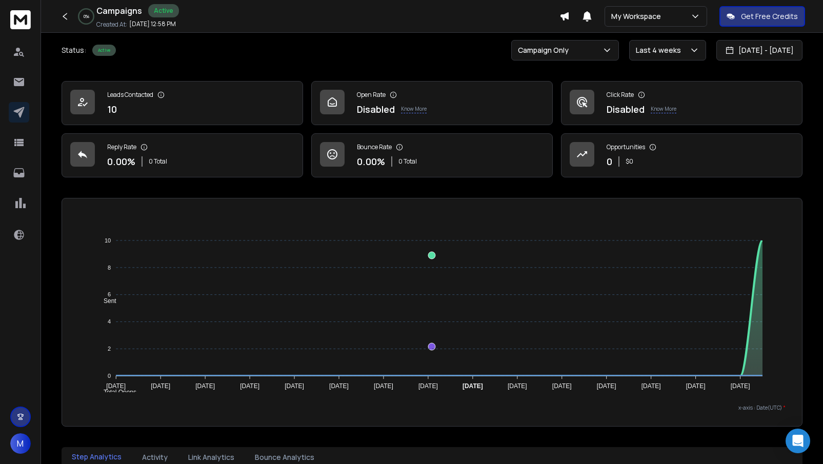
scroll to position [69, 0]
